Goal: Task Accomplishment & Management: Use online tool/utility

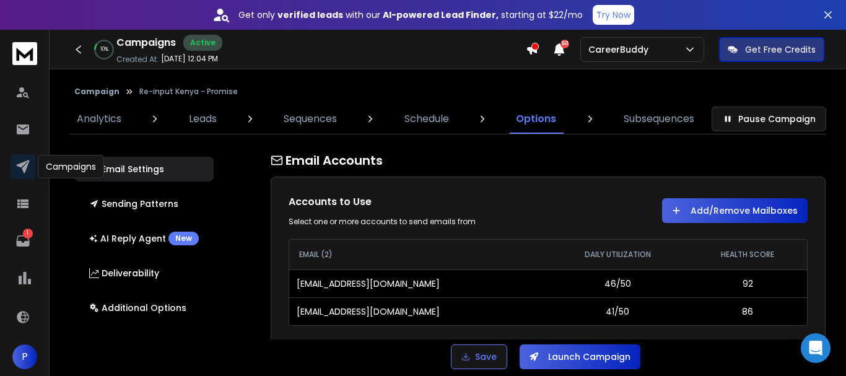
click at [28, 164] on icon at bounding box center [22, 166] width 13 height 13
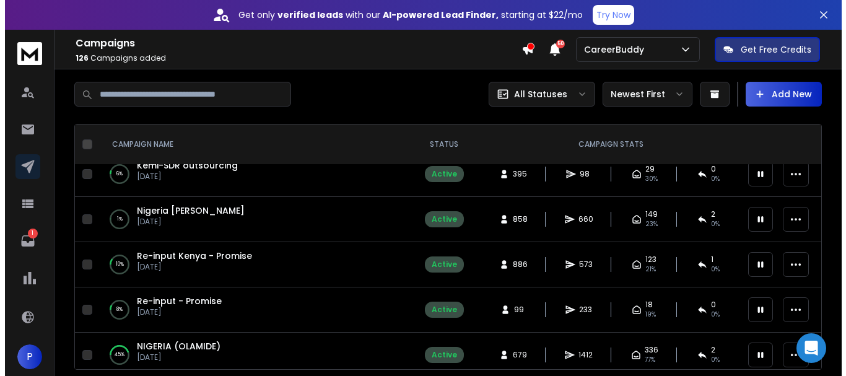
scroll to position [154, 0]
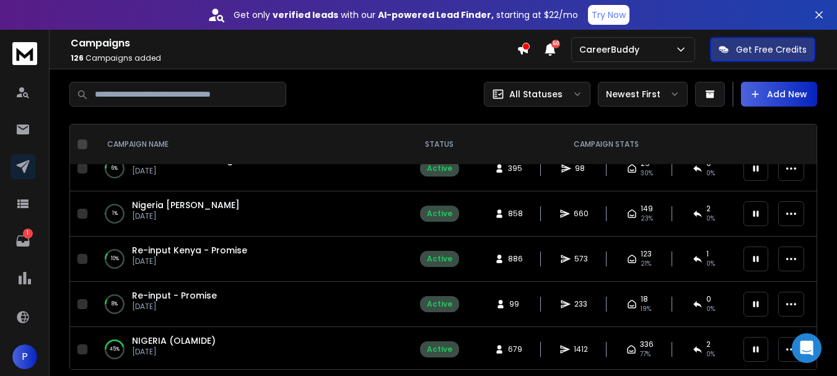
click at [205, 289] on span "Re-input - Promise" at bounding box center [174, 295] width 85 height 12
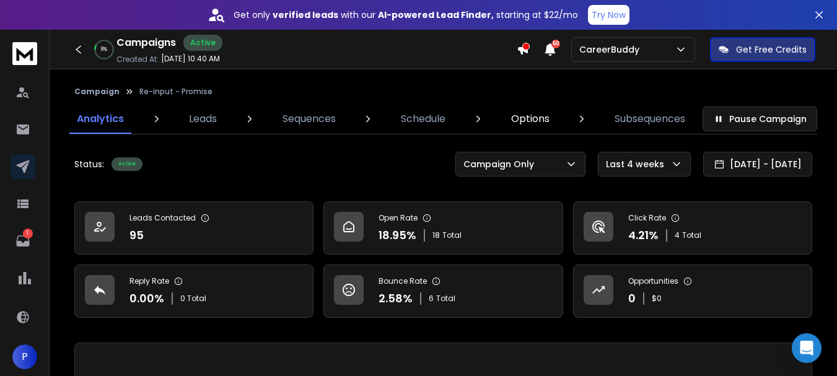
click at [541, 113] on p "Options" at bounding box center [530, 119] width 38 height 15
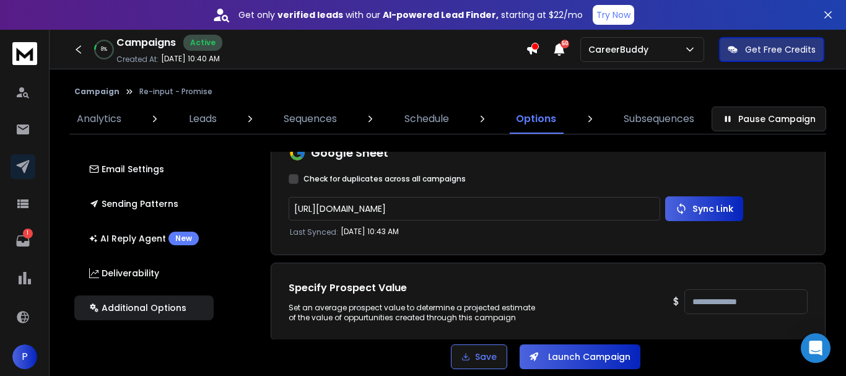
scroll to position [2363, 0]
click at [698, 203] on p "Sync Link" at bounding box center [713, 209] width 41 height 12
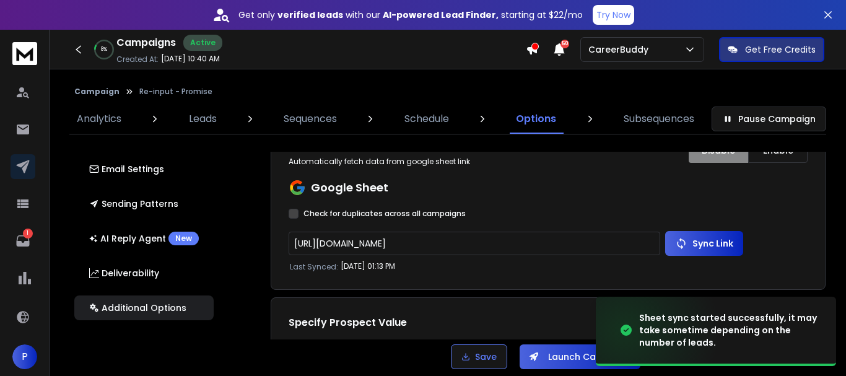
scroll to position [2317, 0]
